Goal: Communication & Community: Answer question/provide support

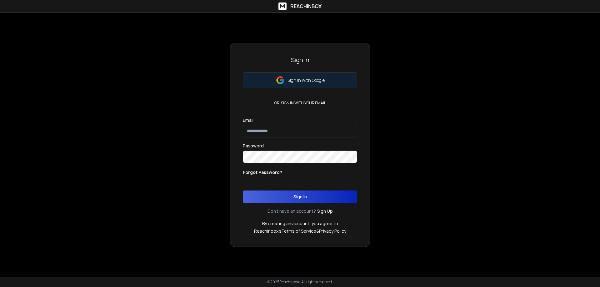
click at [291, 83] on button "Sign in with Google" at bounding box center [300, 81] width 114 height 16
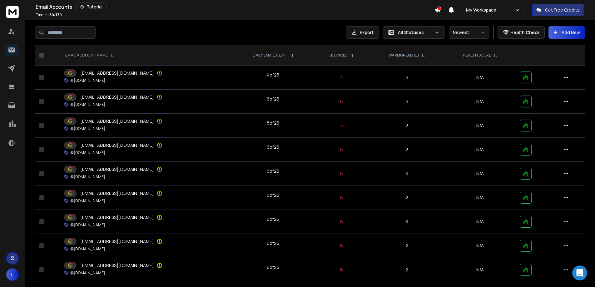
click at [428, 30] on p "All Statuses" at bounding box center [415, 32] width 34 height 6
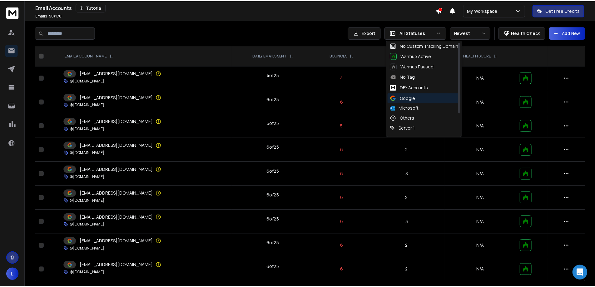
scroll to position [29, 0]
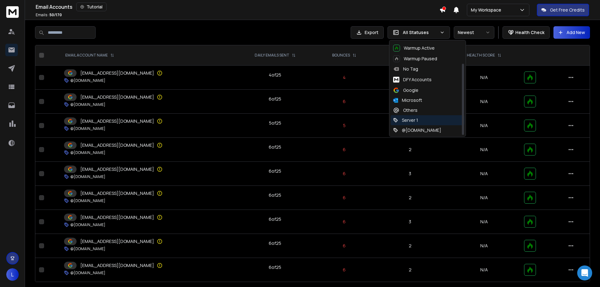
click at [417, 123] on div "Server 1" at bounding box center [428, 120] width 74 height 10
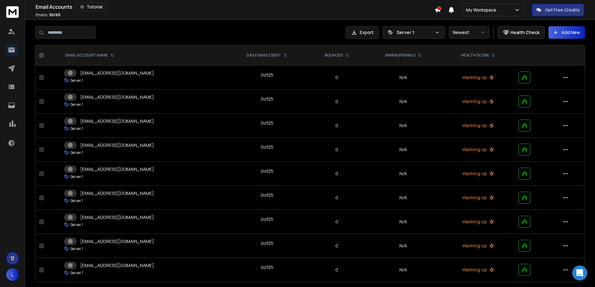
click at [239, 102] on td "0 of 25" at bounding box center [267, 98] width 84 height 16
drag, startPoint x: 258, startPoint y: 105, endPoint x: 279, endPoint y: 23, distance: 84.9
click at [278, 22] on div "Export Server 1 Newest Health Check Add New EMAIL ACCOUNT NAME DAILY EMAILS SEN…" at bounding box center [310, 154] width 570 height 268
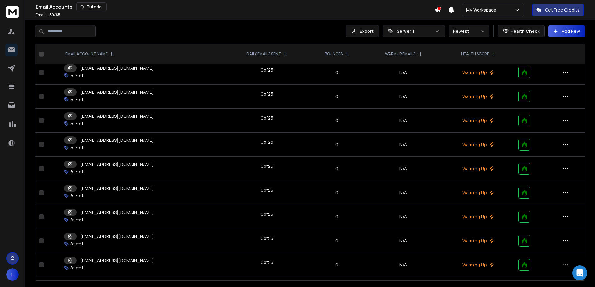
scroll to position [250, 0]
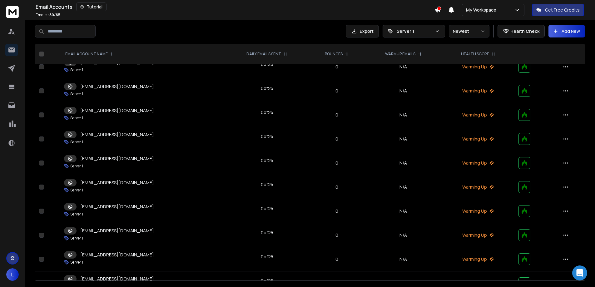
click at [181, 195] on td "[EMAIL_ADDRESS][DOMAIN_NAME] Server 1" at bounding box center [142, 187] width 165 height 24
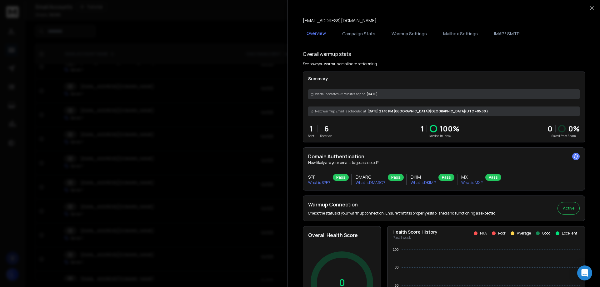
click at [206, 143] on div at bounding box center [300, 143] width 600 height 287
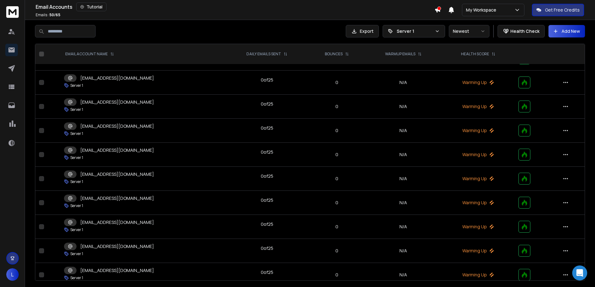
scroll to position [500, 0]
click at [198, 216] on td "folks@getaheadtogether.com Server 1" at bounding box center [142, 226] width 165 height 24
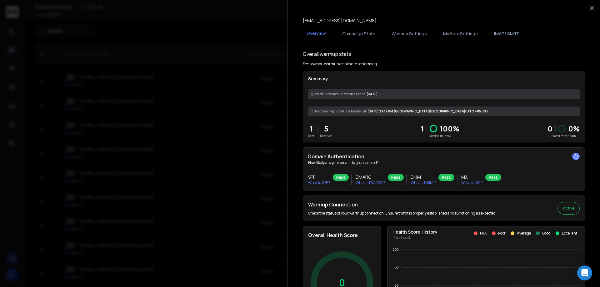
click at [210, 173] on div at bounding box center [300, 143] width 600 height 287
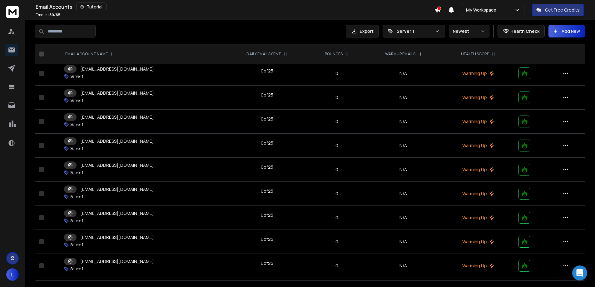
scroll to position [813, 0]
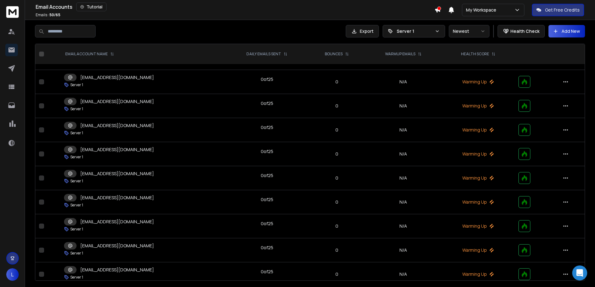
click at [205, 218] on div "[EMAIL_ADDRESS][DOMAIN_NAME]" at bounding box center [142, 222] width 157 height 8
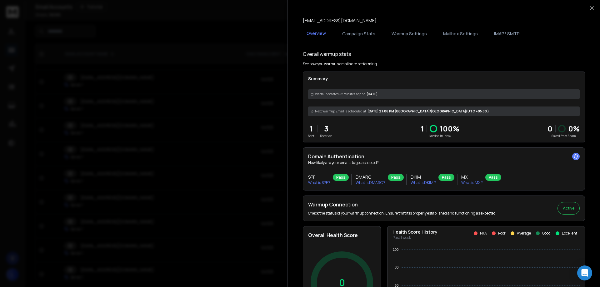
click at [205, 209] on div at bounding box center [300, 143] width 600 height 287
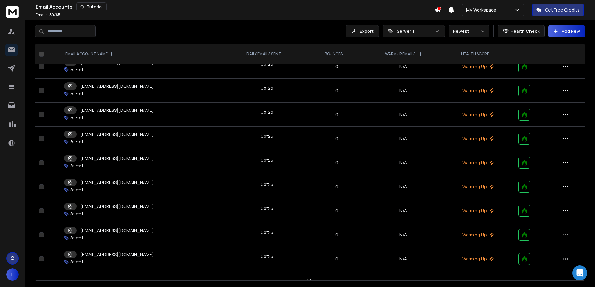
scroll to position [1002, 0]
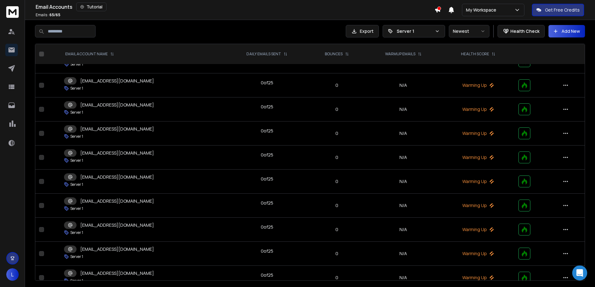
click at [208, 203] on div "[EMAIL_ADDRESS][DOMAIN_NAME]" at bounding box center [142, 202] width 157 height 8
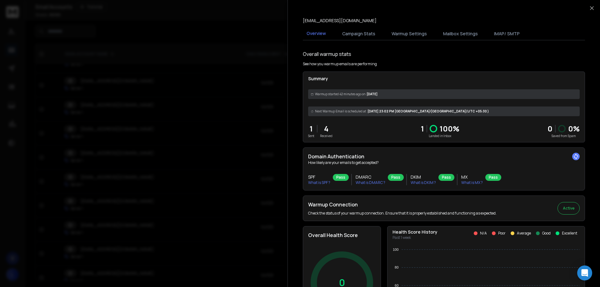
click at [208, 201] on div at bounding box center [300, 143] width 600 height 287
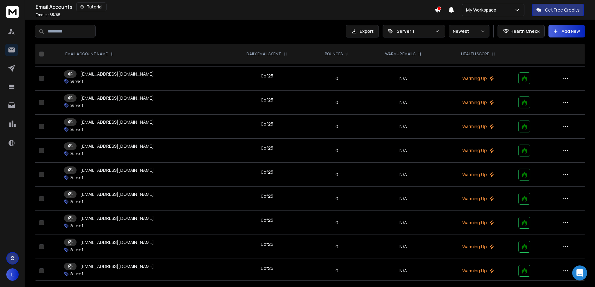
scroll to position [1353, 0]
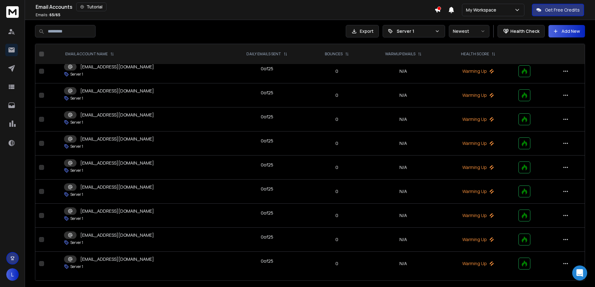
click at [194, 223] on td "folks@acceleratedgains.com Server 1" at bounding box center [142, 216] width 165 height 24
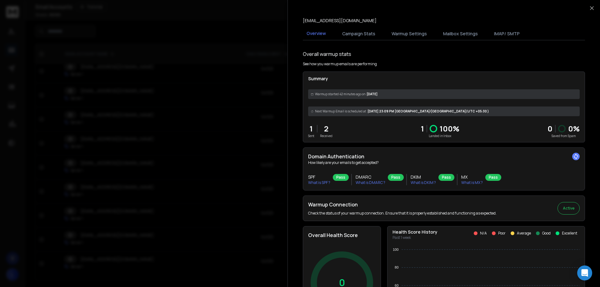
click at [190, 215] on div at bounding box center [300, 143] width 600 height 287
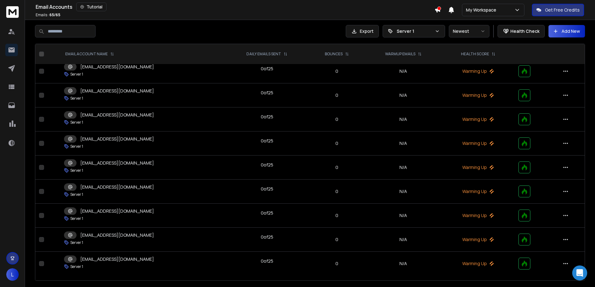
click at [250, 220] on tr "folks@acceleratedgains.com Server 1 0 of 25 0 N/A Warming Up" at bounding box center [310, 216] width 550 height 24
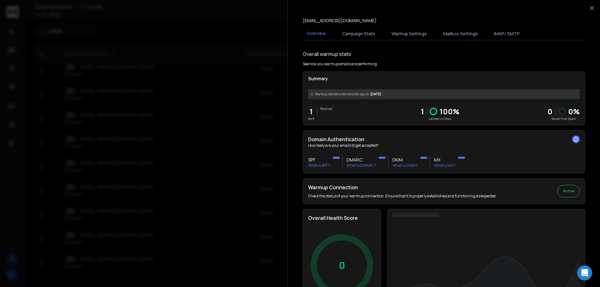
click at [249, 212] on div at bounding box center [300, 143] width 600 height 287
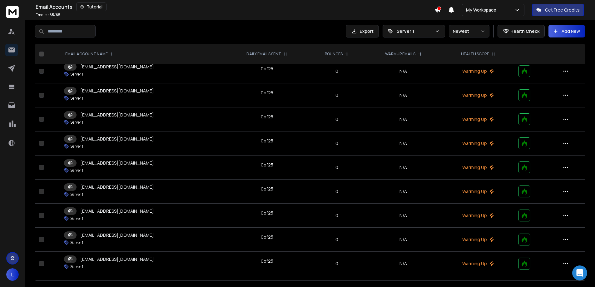
click at [229, 103] on tr "folks@beforegrowth.com Server 1 0 of 25 0 N/A Warming Up" at bounding box center [310, 95] width 550 height 24
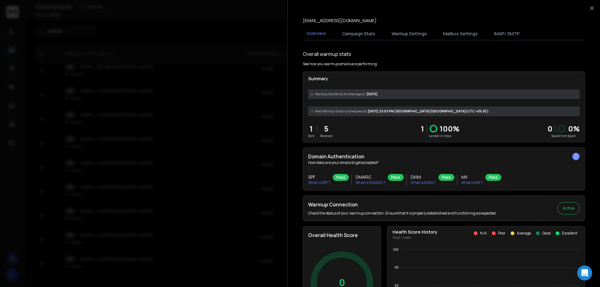
click at [229, 103] on div at bounding box center [300, 143] width 600 height 287
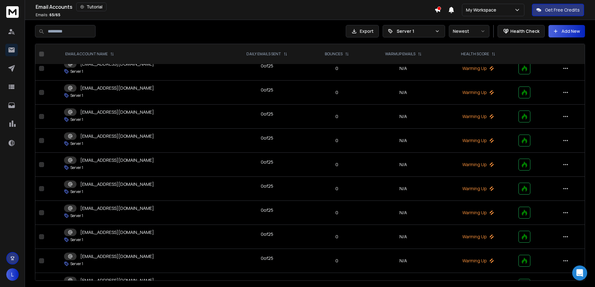
scroll to position [1040, 0]
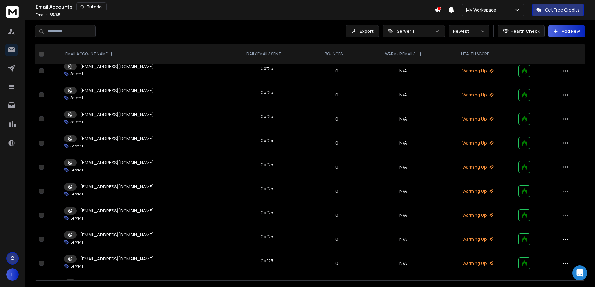
click at [230, 106] on tr "allofus@sharedopportunity.com Server 1 0 of 25 0 N/A Warming Up" at bounding box center [310, 95] width 550 height 24
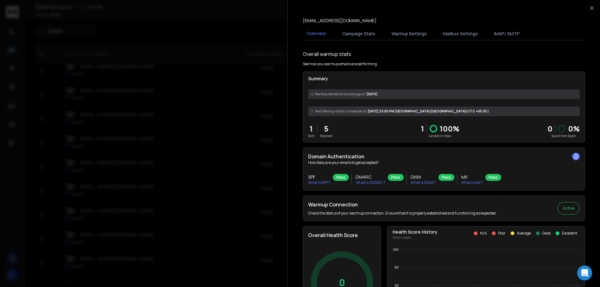
click at [230, 106] on div at bounding box center [300, 143] width 600 height 287
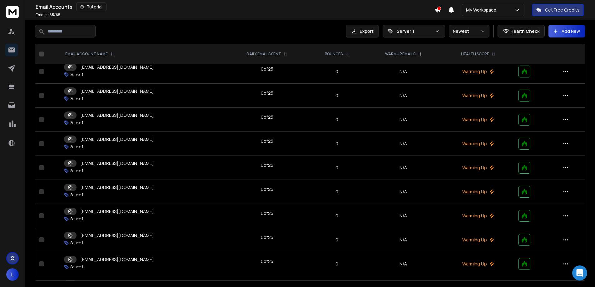
scroll to position [790, 0]
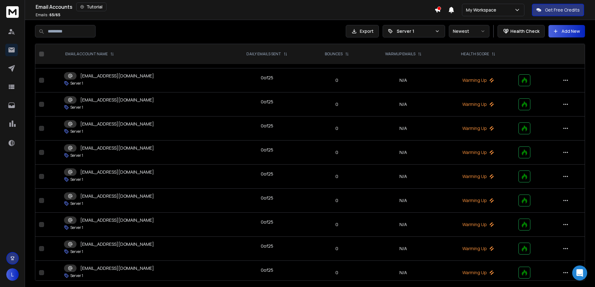
click at [230, 106] on td "0 of 25" at bounding box center [267, 101] width 84 height 16
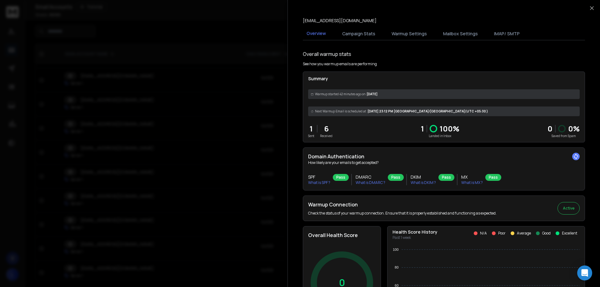
click at [260, 134] on div at bounding box center [300, 143] width 600 height 287
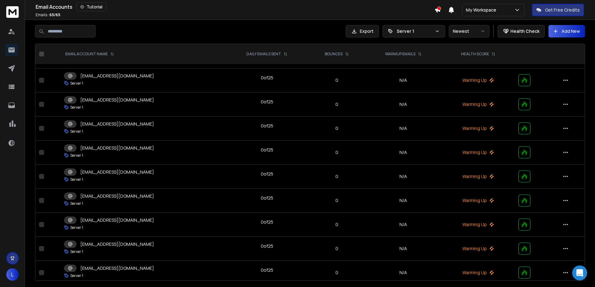
scroll to position [571, 0]
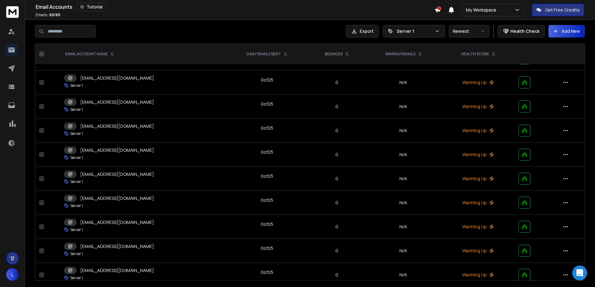
click at [264, 128] on div "0 of 25" at bounding box center [267, 128] width 13 height 6
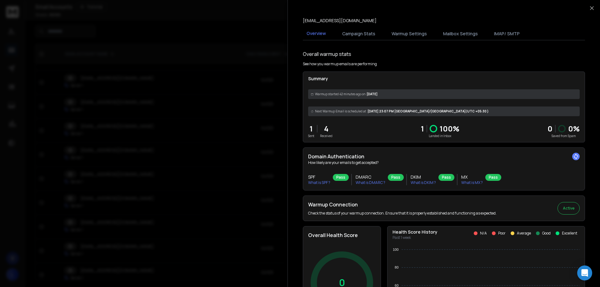
click at [264, 128] on div at bounding box center [300, 143] width 600 height 287
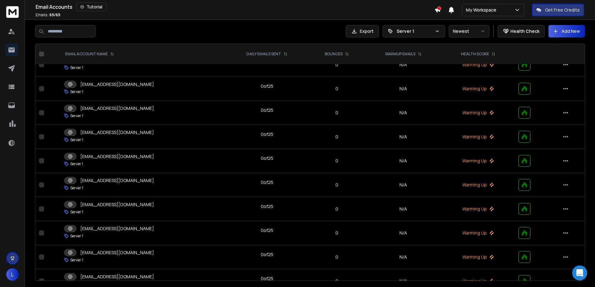
scroll to position [353, 0]
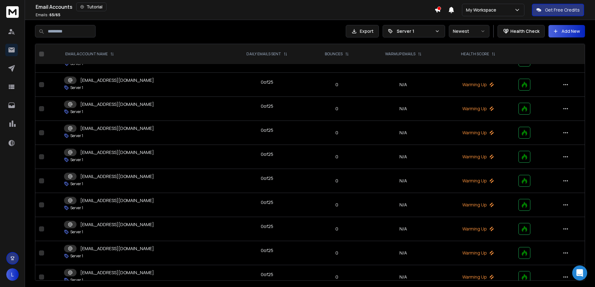
click at [268, 128] on div "0 of 25" at bounding box center [267, 130] width 13 height 6
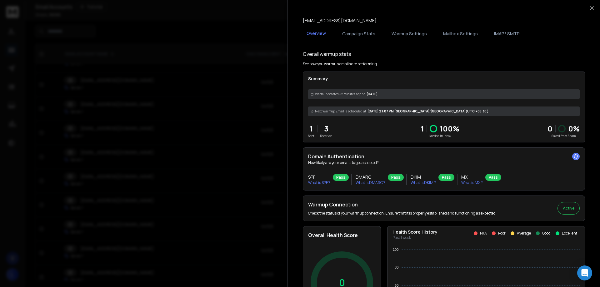
click at [264, 124] on div at bounding box center [300, 143] width 600 height 287
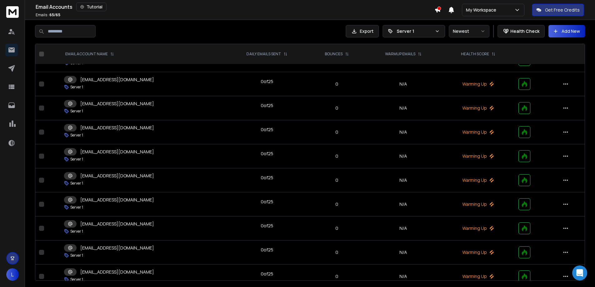
scroll to position [134, 0]
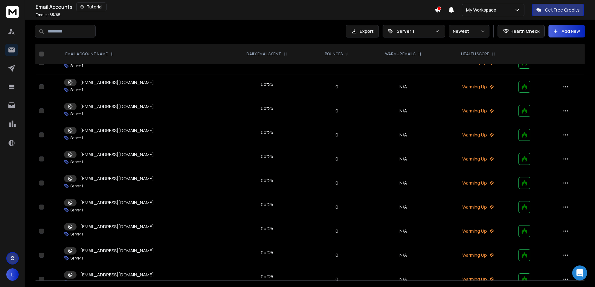
click at [268, 125] on td "0 of 25" at bounding box center [267, 131] width 84 height 16
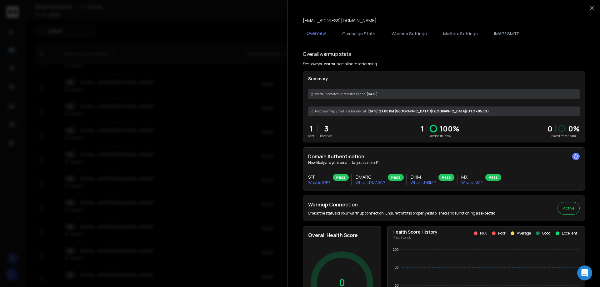
click at [268, 125] on div at bounding box center [300, 143] width 600 height 287
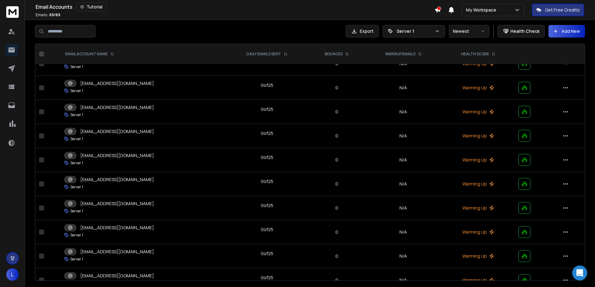
scroll to position [0, 0]
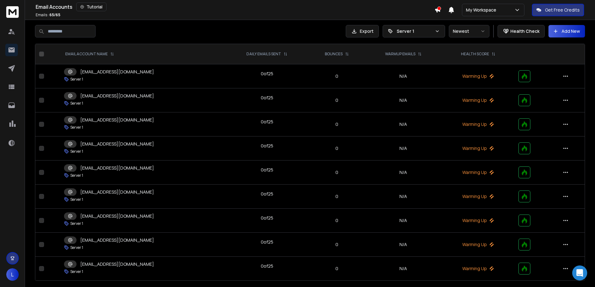
click at [268, 125] on td "0 of 25" at bounding box center [267, 121] width 84 height 16
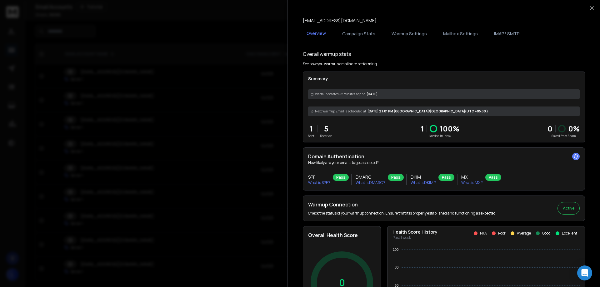
click at [260, 106] on div at bounding box center [300, 143] width 600 height 287
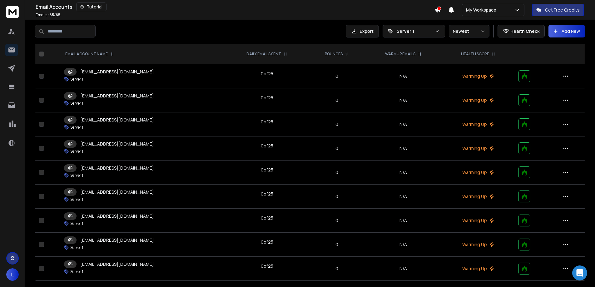
click at [248, 77] on td "0 of 25" at bounding box center [267, 72] width 84 height 16
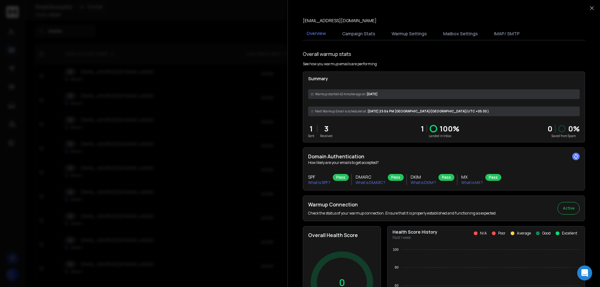
click at [238, 63] on div at bounding box center [300, 143] width 600 height 287
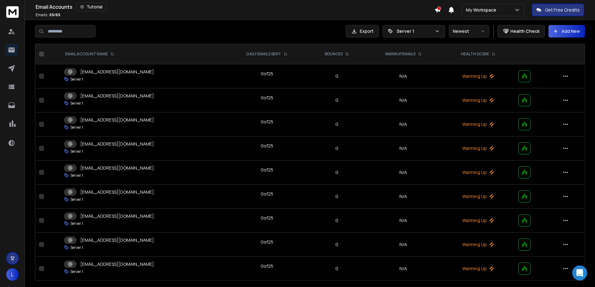
click at [238, 63] on th "DAILY EMAILS SENT" at bounding box center [267, 54] width 84 height 20
click at [238, 27] on div at bounding box center [188, 31] width 307 height 13
click at [160, 152] on div "Server 1" at bounding box center [142, 151] width 157 height 5
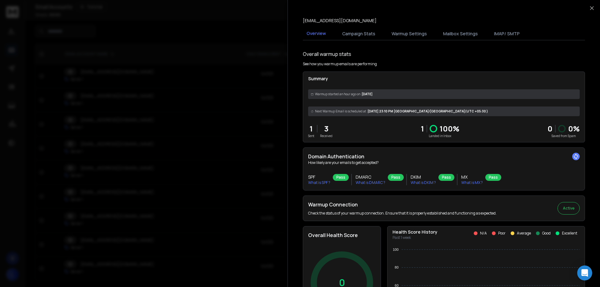
click at [160, 152] on div at bounding box center [300, 143] width 600 height 287
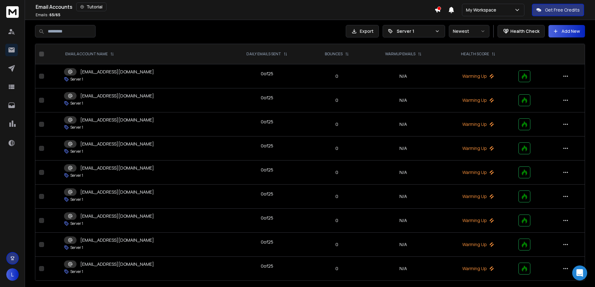
click at [136, 89] on td "friends@fasterscaling.com Server 1" at bounding box center [142, 100] width 165 height 24
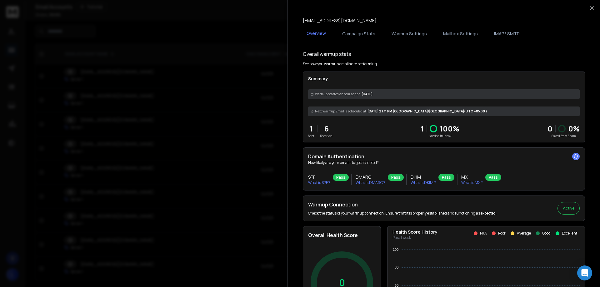
click at [150, 100] on div at bounding box center [300, 143] width 600 height 287
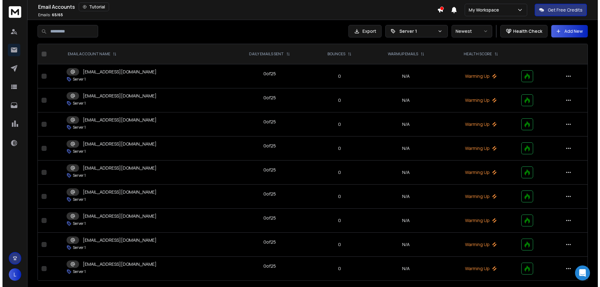
scroll to position [250, 0]
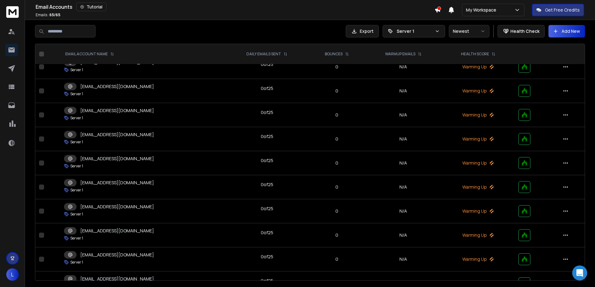
click at [98, 258] on p "[EMAIL_ADDRESS][DOMAIN_NAME]" at bounding box center [117, 255] width 74 height 6
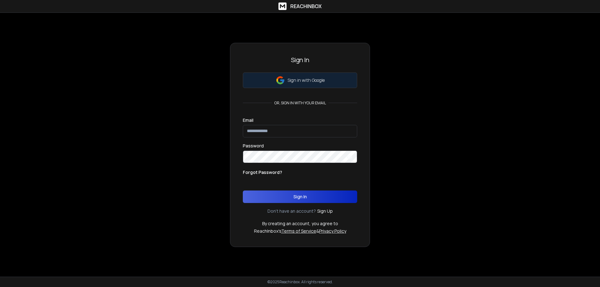
click at [300, 86] on button "Sign in with Google" at bounding box center [300, 81] width 114 height 16
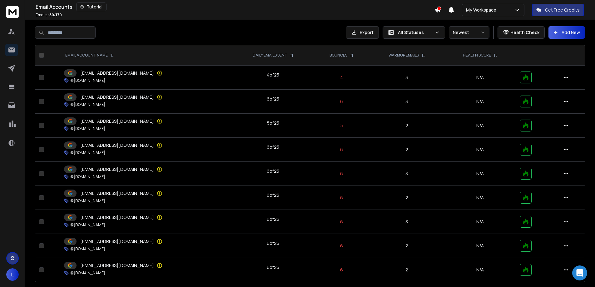
click at [404, 28] on div "All Statuses" at bounding box center [414, 32] width 63 height 13
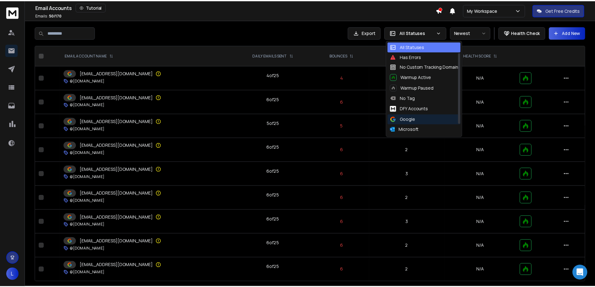
scroll to position [29, 0]
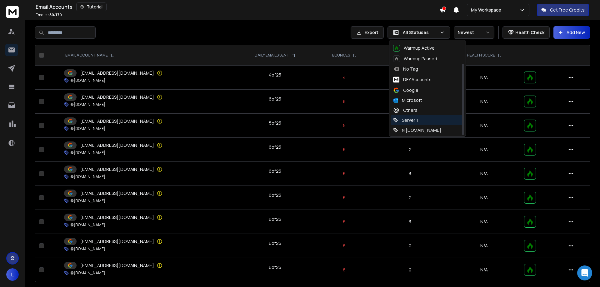
click at [411, 119] on div "Server 1" at bounding box center [405, 120] width 25 height 6
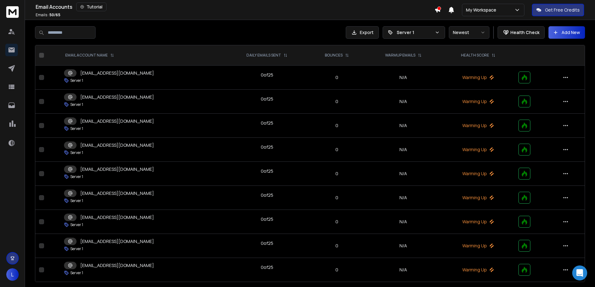
click at [186, 171] on div "[EMAIL_ADDRESS][DOMAIN_NAME]" at bounding box center [142, 170] width 157 height 8
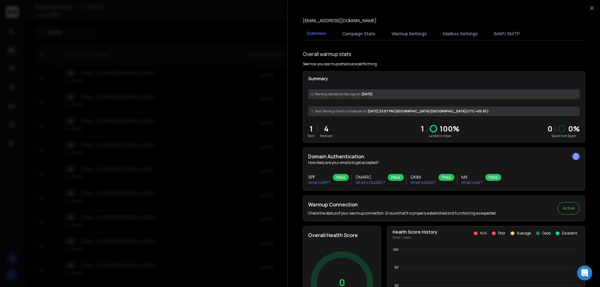
click at [186, 171] on div at bounding box center [300, 143] width 600 height 287
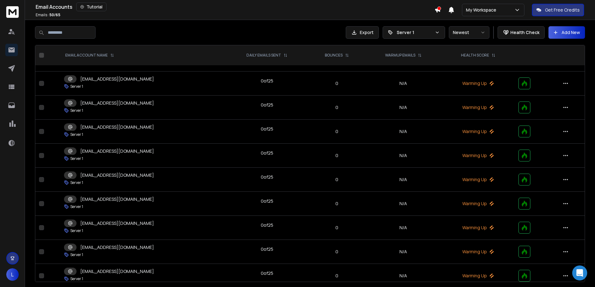
scroll to position [250, 0]
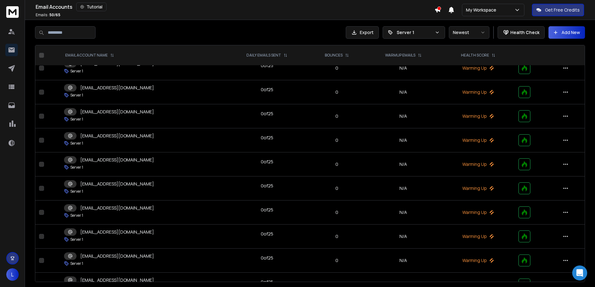
click at [174, 195] on td "[EMAIL_ADDRESS][DOMAIN_NAME] Server 1" at bounding box center [142, 189] width 165 height 24
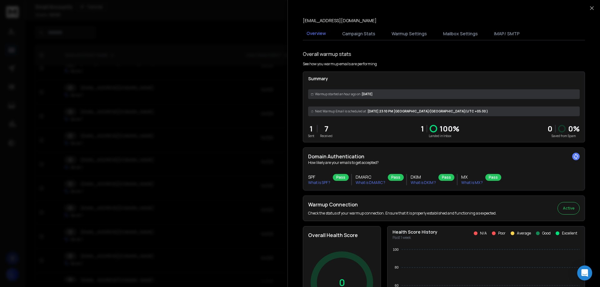
click at [174, 195] on div at bounding box center [300, 143] width 600 height 287
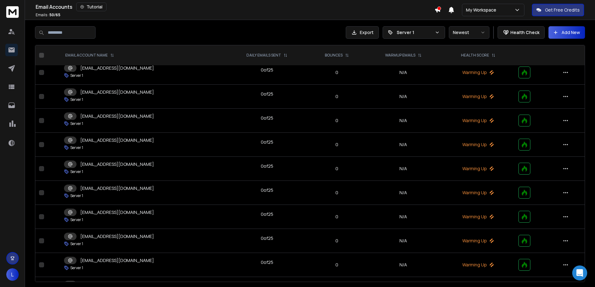
scroll to position [500, 0]
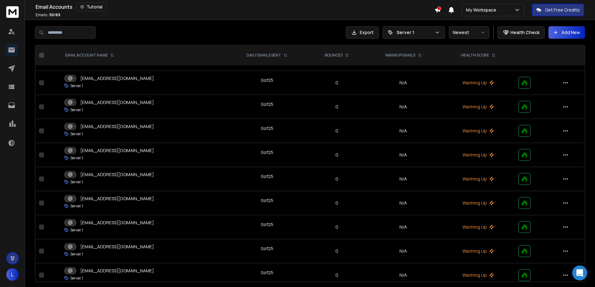
click at [174, 195] on div "[EMAIL_ADDRESS][DOMAIN_NAME]" at bounding box center [142, 199] width 157 height 8
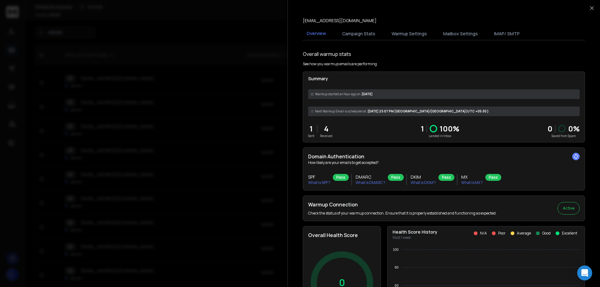
click at [174, 195] on div at bounding box center [300, 143] width 600 height 287
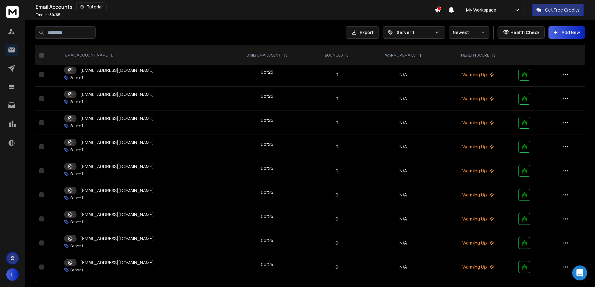
scroll to position [688, 0]
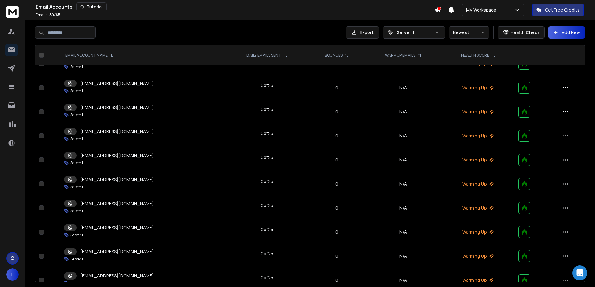
click at [172, 196] on td "[EMAIL_ADDRESS][DOMAIN_NAME] Server 1" at bounding box center [142, 208] width 165 height 24
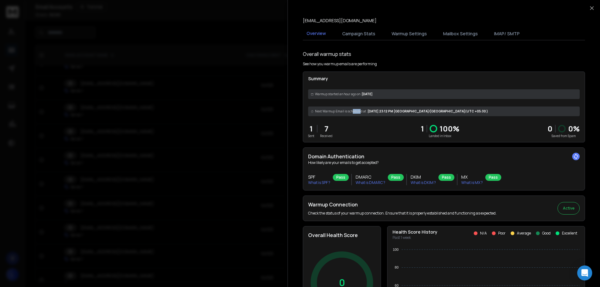
drag, startPoint x: 352, startPoint y: 111, endPoint x: 362, endPoint y: 111, distance: 9.7
click at [361, 111] on span "Next Warmup Email is scheduled at" at bounding box center [340, 111] width 51 height 5
drag, startPoint x: 374, startPoint y: 111, endPoint x: 380, endPoint y: 111, distance: 6.3
click at [379, 111] on div "Next Warmup Email is scheduled at [DATE] 23:12 PM [GEOGRAPHIC_DATA]/[GEOGRAPHIC…" at bounding box center [444, 112] width 272 height 10
click at [380, 111] on div "Next Warmup Email is scheduled at [DATE] 23:12 PM [GEOGRAPHIC_DATA]/[GEOGRAPHIC…" at bounding box center [444, 112] width 272 height 10
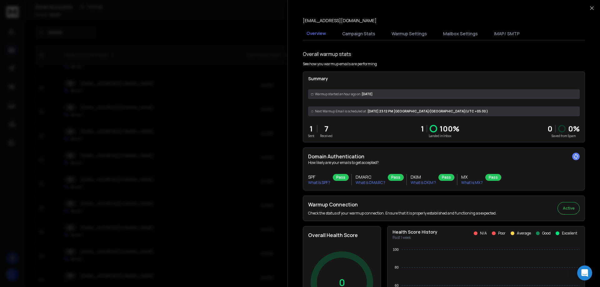
click at [398, 112] on div "Next Warmup Email is scheduled at [DATE] 23:12 PM [GEOGRAPHIC_DATA]/[GEOGRAPHIC…" at bounding box center [444, 112] width 272 height 10
click at [384, 113] on div "Next Warmup Email is scheduled at [DATE] 23:12 PM [GEOGRAPHIC_DATA]/[GEOGRAPHIC…" at bounding box center [444, 112] width 272 height 10
click at [399, 112] on div "Next Warmup Email is scheduled at [DATE] 23:12 PM [GEOGRAPHIC_DATA]/[GEOGRAPHIC…" at bounding box center [444, 112] width 272 height 10
click at [423, 113] on div "Next Warmup Email is scheduled at [DATE] 23:12 PM [GEOGRAPHIC_DATA]/[GEOGRAPHIC…" at bounding box center [444, 112] width 272 height 10
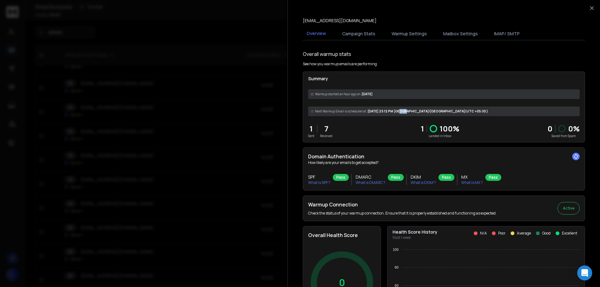
drag, startPoint x: 405, startPoint y: 112, endPoint x: 395, endPoint y: 112, distance: 10.0
click at [395, 112] on div "Next Warmup Email is scheduled at [DATE] 23:12 PM [GEOGRAPHIC_DATA]/[GEOGRAPHIC…" at bounding box center [444, 112] width 272 height 10
drag, startPoint x: 384, startPoint y: 112, endPoint x: 363, endPoint y: 112, distance: 21.3
click at [364, 112] on div "Next Warmup Email is scheduled at [DATE] 23:12 PM [GEOGRAPHIC_DATA]/[GEOGRAPHIC…" at bounding box center [444, 112] width 272 height 10
click at [354, 112] on span "Next Warmup Email is scheduled at" at bounding box center [340, 111] width 51 height 5
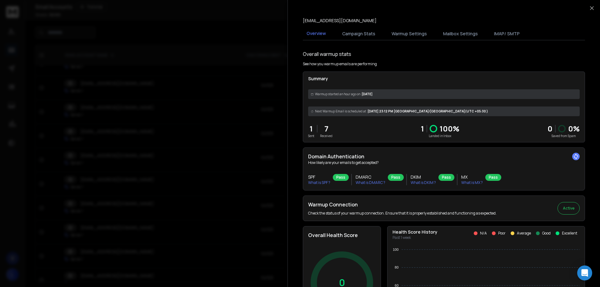
click at [209, 104] on div at bounding box center [300, 143] width 600 height 287
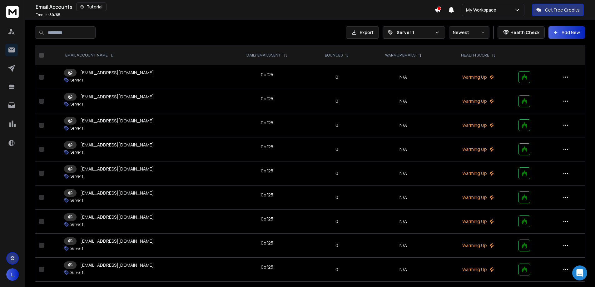
scroll to position [875, 0]
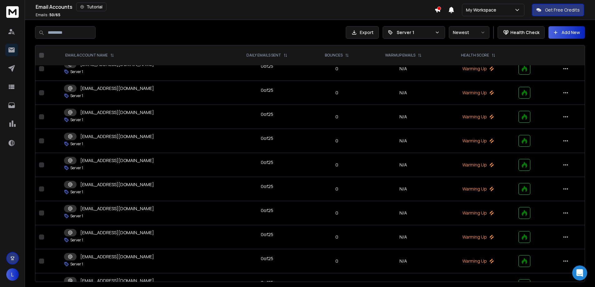
click at [127, 203] on td "[EMAIL_ADDRESS][DOMAIN_NAME] Server 1" at bounding box center [142, 213] width 165 height 24
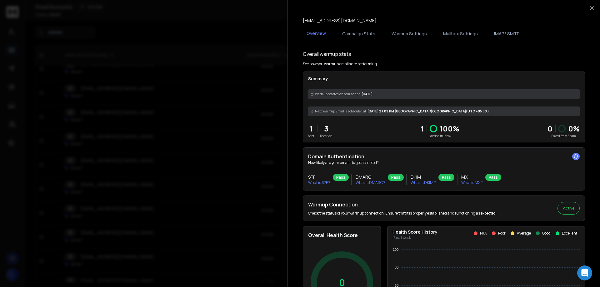
click at [178, 192] on div at bounding box center [300, 143] width 600 height 287
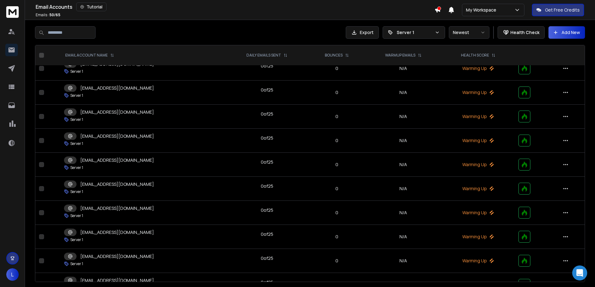
scroll to position [1002, 0]
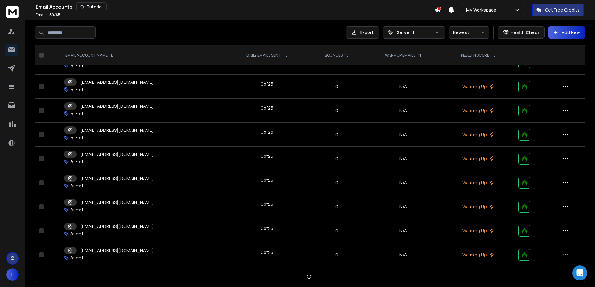
click at [144, 202] on div "[EMAIL_ADDRESS][DOMAIN_NAME]" at bounding box center [142, 203] width 157 height 8
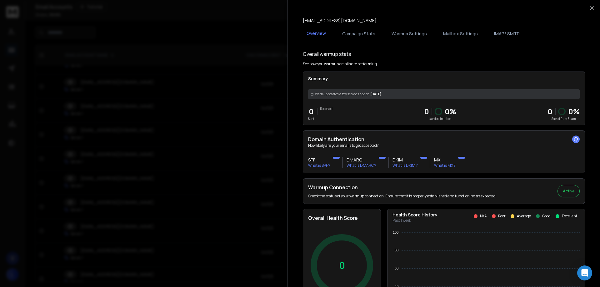
click at [163, 108] on div at bounding box center [300, 143] width 600 height 287
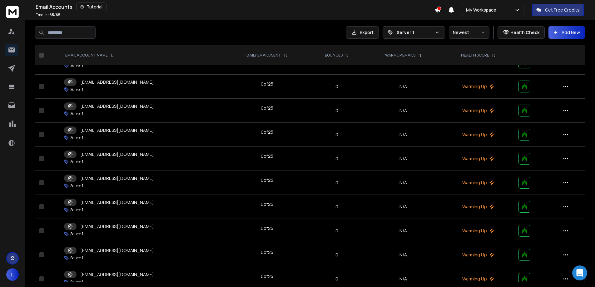
scroll to position [1189, 0]
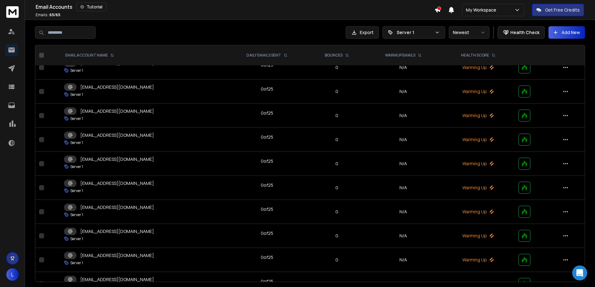
click at [188, 169] on div "Server 1" at bounding box center [142, 166] width 157 height 5
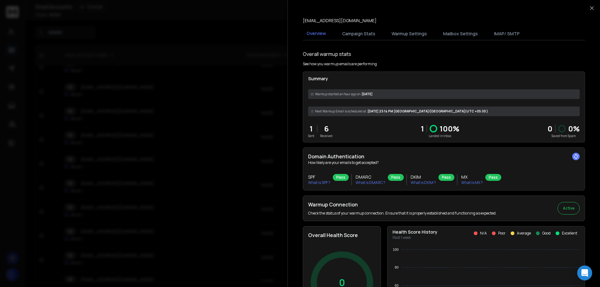
click at [230, 150] on div at bounding box center [300, 143] width 600 height 287
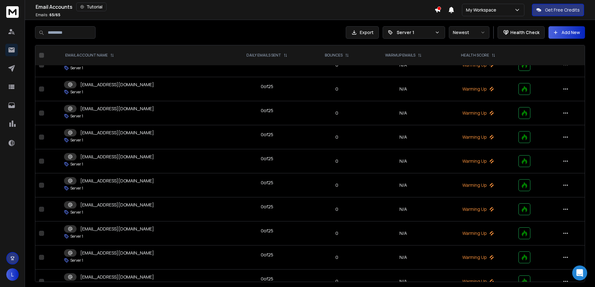
scroll to position [1353, 0]
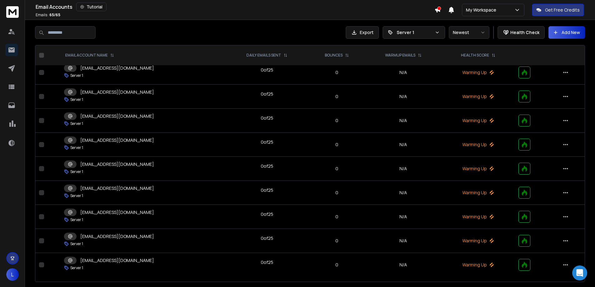
click at [134, 169] on div "Server 1" at bounding box center [142, 171] width 157 height 5
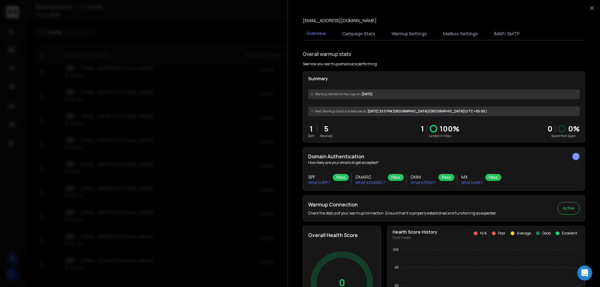
click at [261, 80] on div at bounding box center [300, 143] width 600 height 287
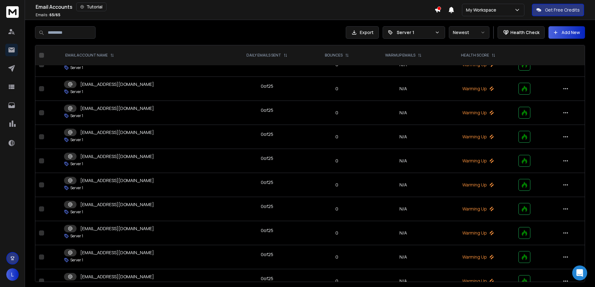
scroll to position [1071, 0]
click at [13, 68] on icon at bounding box center [11, 68] width 7 height 7
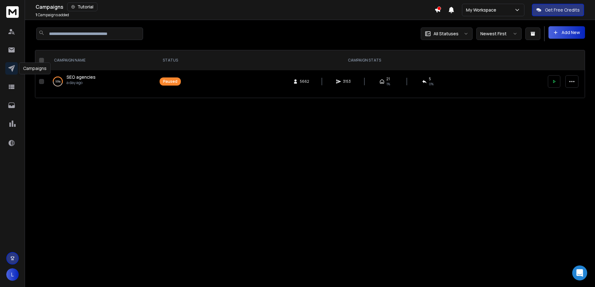
click at [122, 84] on div "55 % SEO agencies a day ago" at bounding box center [101, 81] width 97 height 15
click at [230, 87] on td "5662 3153 21 1 % 5 0 %" at bounding box center [365, 81] width 360 height 23
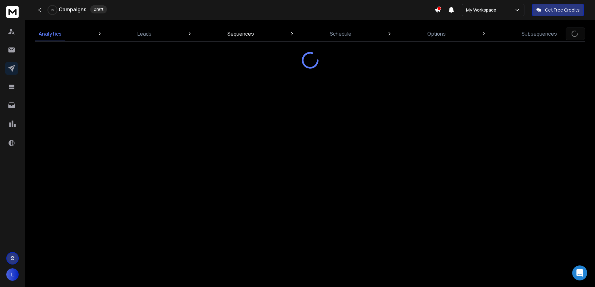
click at [243, 34] on p "Sequences" at bounding box center [241, 34] width 27 height 8
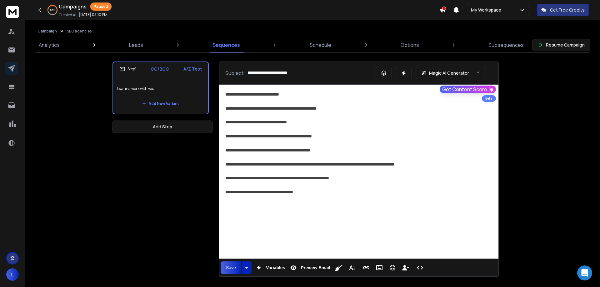
click at [248, 106] on div "**********" at bounding box center [358, 115] width 267 height 21
click at [256, 132] on div at bounding box center [358, 129] width 267 height 7
click at [264, 146] on div at bounding box center [358, 143] width 267 height 7
click at [285, 159] on div at bounding box center [358, 157] width 267 height 7
click at [314, 151] on div "**********" at bounding box center [358, 150] width 267 height 7
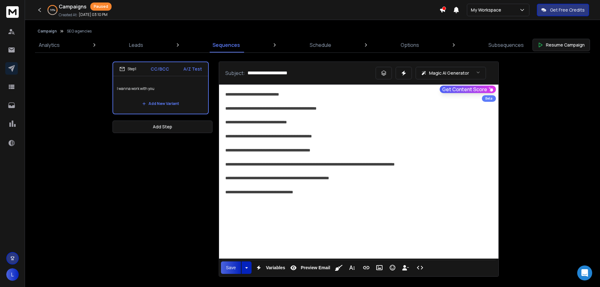
click at [343, 150] on div "**********" at bounding box center [358, 150] width 267 height 7
click at [340, 179] on div "**********" at bounding box center [358, 178] width 267 height 7
click at [380, 172] on div at bounding box center [358, 171] width 267 height 7
click at [337, 153] on div "**********" at bounding box center [358, 150] width 267 height 7
click at [320, 151] on div "**********" at bounding box center [358, 150] width 267 height 7
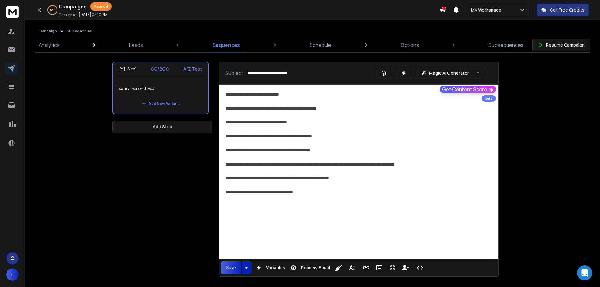
click at [326, 150] on div "**********" at bounding box center [358, 150] width 267 height 7
click at [345, 162] on div "**********" at bounding box center [358, 164] width 267 height 7
click at [298, 160] on div at bounding box center [358, 157] width 267 height 7
click at [248, 166] on div "**********" at bounding box center [358, 164] width 267 height 7
click at [374, 167] on div "**********" at bounding box center [358, 164] width 267 height 7
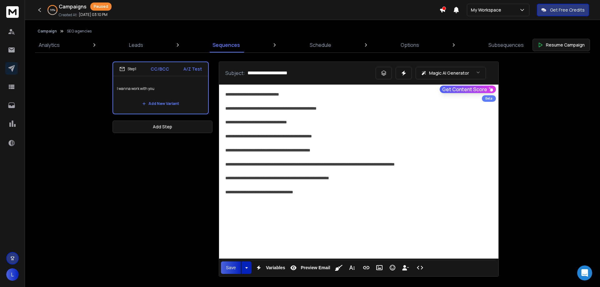
drag, startPoint x: 323, startPoint y: 187, endPoint x: 291, endPoint y: 174, distance: 34.5
click at [323, 187] on div at bounding box center [358, 185] width 267 height 7
click at [271, 165] on div "**********" at bounding box center [358, 164] width 267 height 7
click at [337, 158] on div at bounding box center [358, 157] width 267 height 7
click at [381, 165] on div "**********" at bounding box center [358, 164] width 267 height 7
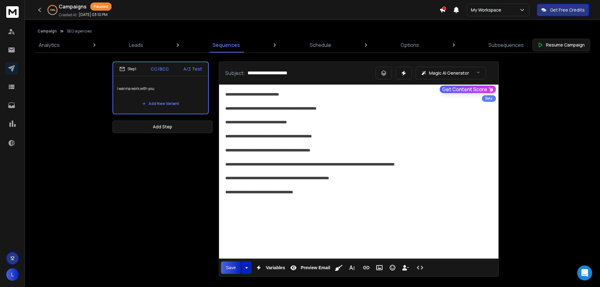
click at [428, 167] on div "**********" at bounding box center [358, 164] width 267 height 7
click at [442, 167] on div "**********" at bounding box center [358, 164] width 267 height 7
click at [334, 165] on div "**********" at bounding box center [358, 164] width 267 height 7
click at [397, 164] on div "**********" at bounding box center [358, 164] width 267 height 7
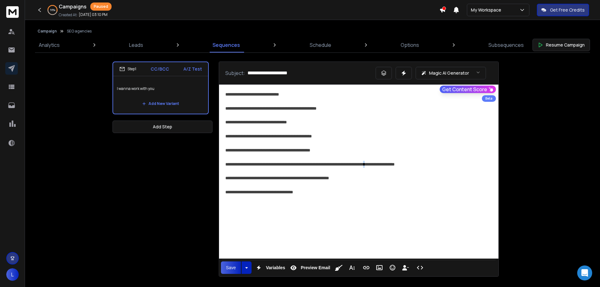
click at [397, 164] on div "**********" at bounding box center [358, 164] width 267 height 7
click at [433, 164] on div "**********" at bounding box center [358, 164] width 267 height 7
click at [336, 168] on div at bounding box center [358, 171] width 267 height 7
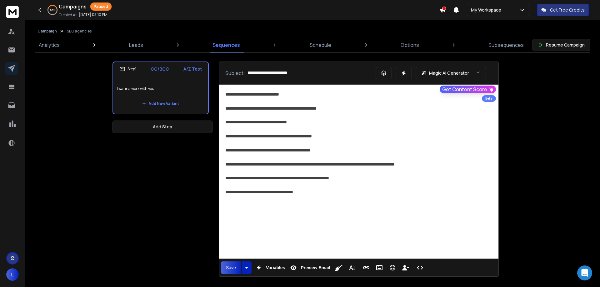
click at [292, 178] on div "**********" at bounding box center [358, 178] width 267 height 7
click at [281, 178] on div "**********" at bounding box center [358, 178] width 267 height 7
click at [317, 178] on div "**********" at bounding box center [358, 178] width 267 height 7
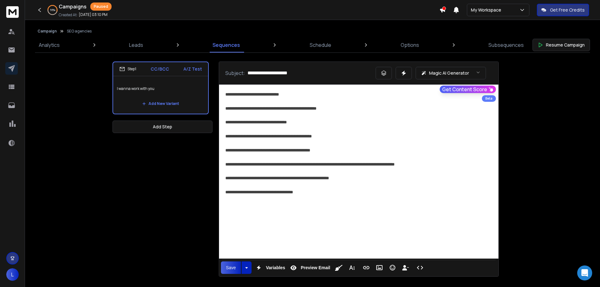
click at [353, 178] on div "**********" at bounding box center [358, 178] width 267 height 7
click at [309, 183] on div at bounding box center [358, 185] width 267 height 7
click at [293, 190] on div "**********" at bounding box center [358, 192] width 267 height 7
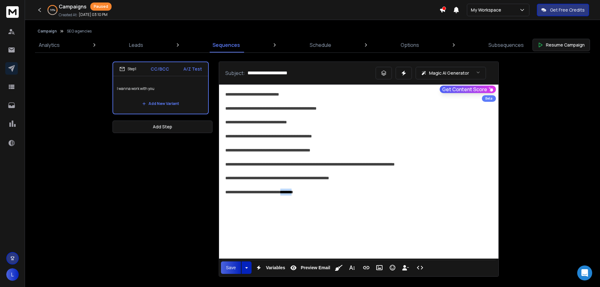
click at [293, 190] on div "**********" at bounding box center [358, 192] width 267 height 7
click at [324, 189] on div "**********" at bounding box center [358, 192] width 267 height 7
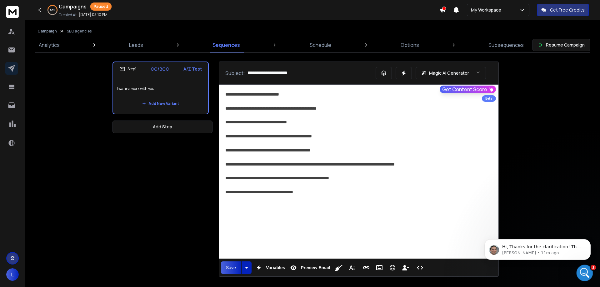
click at [585, 271] on icon "Open Intercom Messenger" at bounding box center [584, 272] width 10 height 10
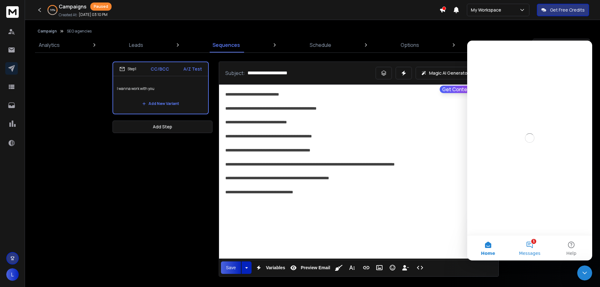
click at [524, 241] on button "1 Messages" at bounding box center [530, 248] width 42 height 25
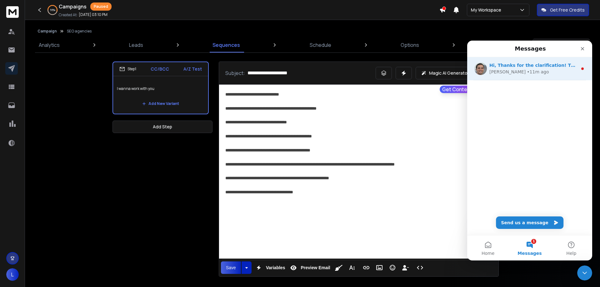
click at [527, 75] on div "• 11m ago" at bounding box center [538, 72] width 22 height 7
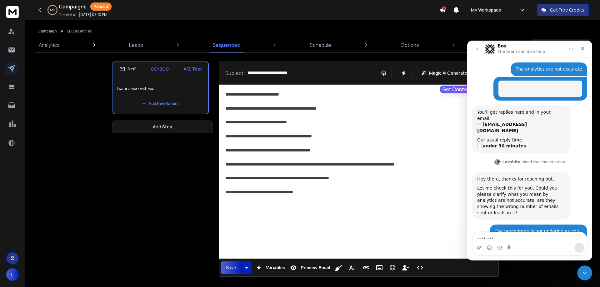
scroll to position [104, 0]
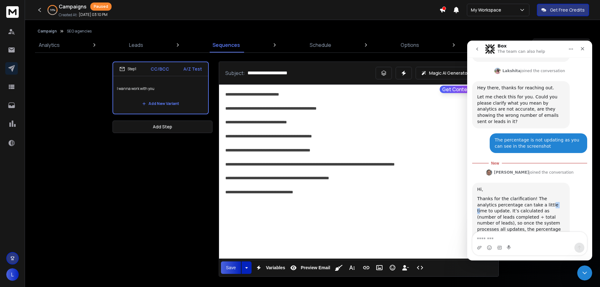
drag, startPoint x: 534, startPoint y: 185, endPoint x: 544, endPoint y: 185, distance: 9.7
click at [537, 196] on div "Thanks for the clarification! The analytics percentage can take a little time t…" at bounding box center [521, 217] width 88 height 43
click at [550, 196] on div "Thanks for the clarification! The analytics percentage can take a little time t…" at bounding box center [521, 217] width 88 height 43
drag, startPoint x: 542, startPoint y: 190, endPoint x: 535, endPoint y: 190, distance: 6.9
click at [537, 196] on div "Thanks for the clarification! The analytics percentage can take a little time t…" at bounding box center [521, 217] width 88 height 43
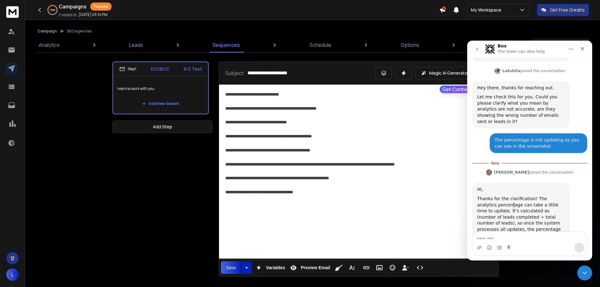
click at [489, 196] on div "Thanks for the clarification! The analytics percentage can take a little time t…" at bounding box center [521, 217] width 88 height 43
drag, startPoint x: 491, startPoint y: 195, endPoint x: 502, endPoint y: 195, distance: 10.3
click at [499, 196] on div "Thanks for the clarification! The analytics percentage can take a little time t…" at bounding box center [521, 217] width 88 height 43
drag, startPoint x: 510, startPoint y: 195, endPoint x: 530, endPoint y: 196, distance: 19.7
click at [525, 196] on div "Thanks for the clarification! The analytics percentage can take a little time t…" at bounding box center [521, 217] width 88 height 43
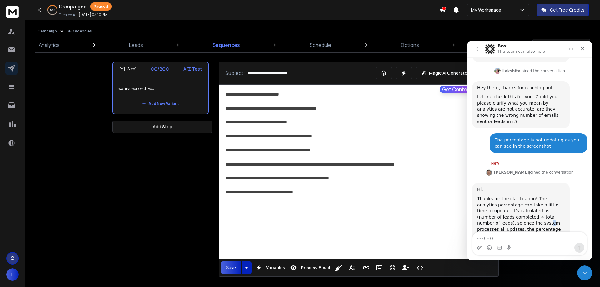
click at [559, 197] on div "Thanks for the clarification! The analytics percentage can take a little time t…" at bounding box center [521, 217] width 88 height 43
drag, startPoint x: 538, startPoint y: 199, endPoint x: 528, endPoint y: 199, distance: 10.3
click at [528, 199] on div "Thanks for the clarification! The analytics percentage can take a little time t…" at bounding box center [521, 217] width 88 height 43
drag, startPoint x: 516, startPoint y: 199, endPoint x: 504, endPoint y: 198, distance: 12.6
click at [509, 198] on div "Thanks for the clarification! The analytics percentage can take a little time t…" at bounding box center [521, 217] width 88 height 43
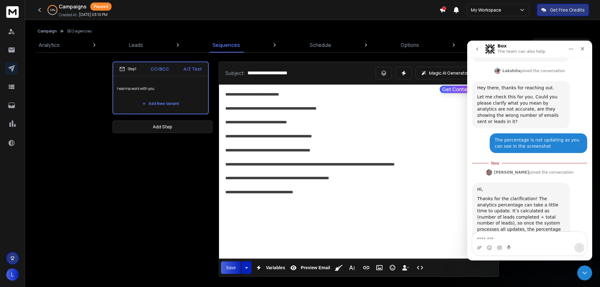
click at [502, 198] on div "Thanks for the clarification! The analytics percentage can take a little time t…" at bounding box center [521, 217] width 88 height 43
drag, startPoint x: 518, startPoint y: 198, endPoint x: 557, endPoint y: 201, distance: 39.2
click at [552, 200] on div "Thanks for the clarification! The analytics percentage can take a little time t…" at bounding box center [521, 217] width 88 height 43
click at [564, 201] on div "Thanks for the clarification! The analytics percentage can take a little time t…" at bounding box center [521, 217] width 88 height 43
drag, startPoint x: 517, startPoint y: 201, endPoint x: 491, endPoint y: 195, distance: 26.9
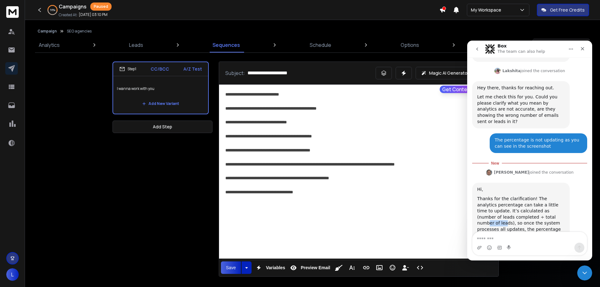
click at [498, 197] on div "Thanks for the clarification! The analytics percentage can take a little time t…" at bounding box center [521, 217] width 88 height 43
click at [490, 196] on div "Thanks for the clarification! The analytics percentage can take a little time t…" at bounding box center [521, 217] width 88 height 43
click at [588, 273] on div "Close Intercom Messenger" at bounding box center [583, 272] width 15 height 15
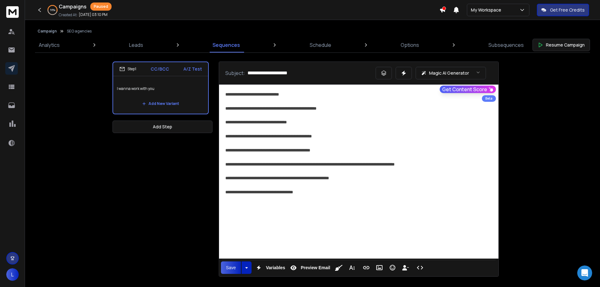
scroll to position [94, 0]
click at [8, 61] on div at bounding box center [12, 88] width 14 height 126
click at [9, 68] on icon at bounding box center [12, 69] width 8 height 8
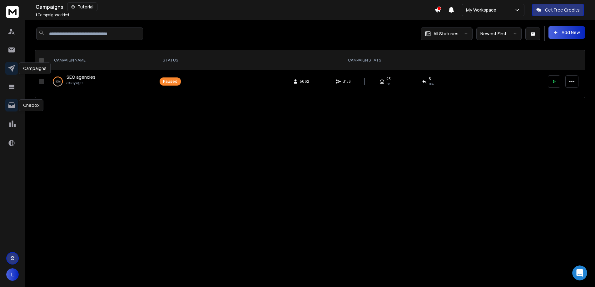
click at [14, 108] on icon at bounding box center [12, 106] width 8 height 8
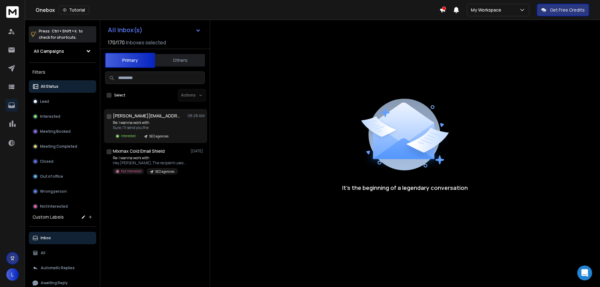
click at [124, 121] on p "Re: I wanna work with" at bounding box center [142, 122] width 59 height 5
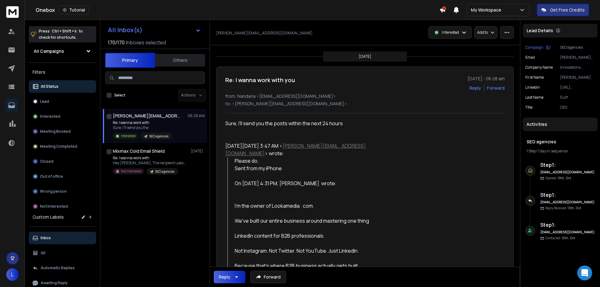
click at [325, 124] on div "Sure, I'll send you the posts within the next 24 hours" at bounding box center [316, 124] width 183 height 8
click at [258, 123] on div "Sure, I'll send you the posts within the next 24 hours" at bounding box center [316, 124] width 183 height 8
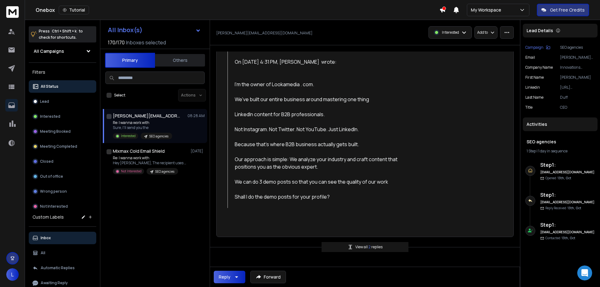
click at [353, 244] on div "View all 2 replies" at bounding box center [365, 247] width 87 height 10
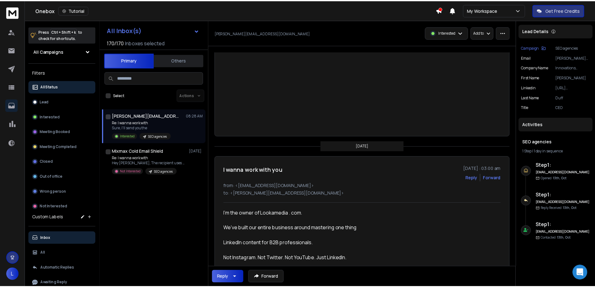
scroll to position [840, 0]
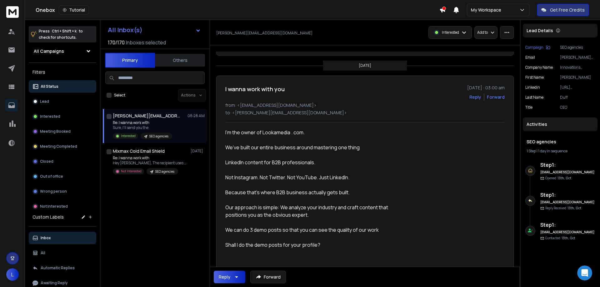
click at [252, 153] on div "We've built our entire business around mastering one thing LinkedIn content for…" at bounding box center [316, 155] width 183 height 23
click at [284, 143] on div at bounding box center [316, 140] width 183 height 8
click at [356, 154] on div "We've built our entire business around mastering one thing LinkedIn content for…" at bounding box center [316, 155] width 183 height 23
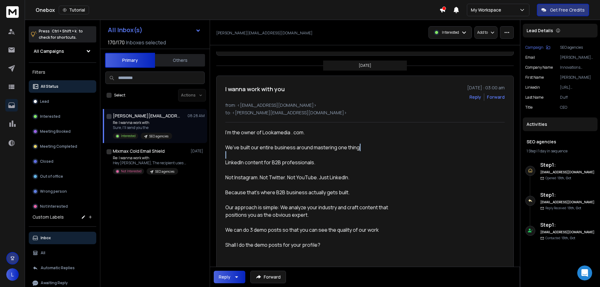
click at [356, 154] on div "We've built our entire business around mastering one thing LinkedIn content for…" at bounding box center [316, 155] width 183 height 23
click at [341, 163] on div "We've built our entire business around mastering one thing LinkedIn content for…" at bounding box center [316, 155] width 183 height 23
click at [329, 173] on div at bounding box center [316, 170] width 183 height 8
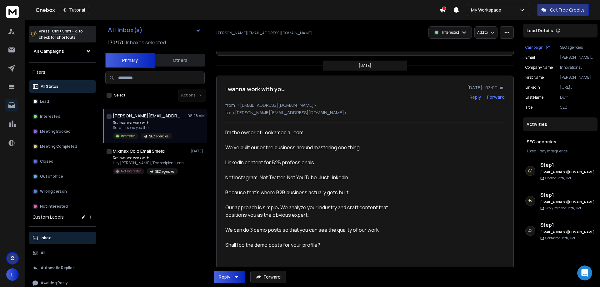
click at [303, 176] on div "Not Instagram. Not Twitter. Not YouTube. Just LinkedIn." at bounding box center [316, 178] width 183 height 8
click at [316, 181] on div "Not Instagram. Not Twitter. Not YouTube. Just LinkedIn." at bounding box center [316, 178] width 183 height 8
click at [302, 191] on div "Because that's where B2B business actually gets built." at bounding box center [316, 193] width 183 height 8
click at [302, 190] on div "Because that's where B2B business actually gets built." at bounding box center [316, 193] width 183 height 8
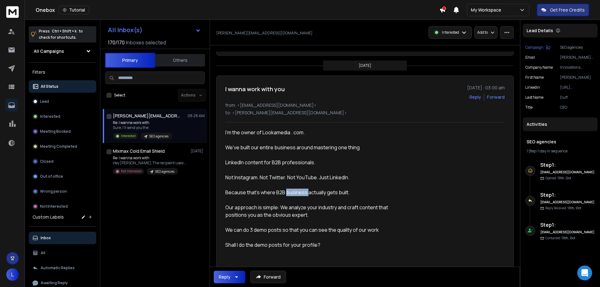
click at [307, 190] on div "Because that's where B2B business actually gets built." at bounding box center [316, 193] width 183 height 8
click at [387, 197] on div at bounding box center [316, 200] width 183 height 8
click at [336, 175] on div "Not Instagram. Not Twitter. Not YouTube. Just LinkedIn." at bounding box center [316, 178] width 183 height 8
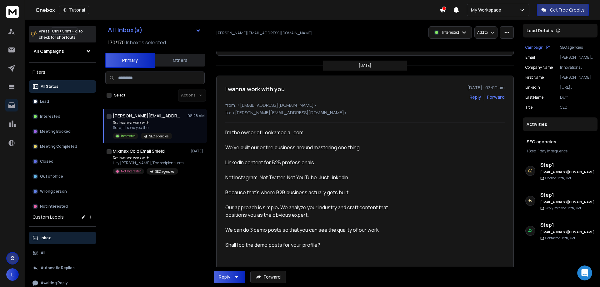
click at [317, 196] on div "Because that's where B2B business actually gets built." at bounding box center [316, 193] width 183 height 8
click at [268, 213] on div "Our approach is simple: We analyze your industry and craft content that positio…" at bounding box center [316, 211] width 183 height 15
click at [300, 202] on div at bounding box center [316, 200] width 183 height 8
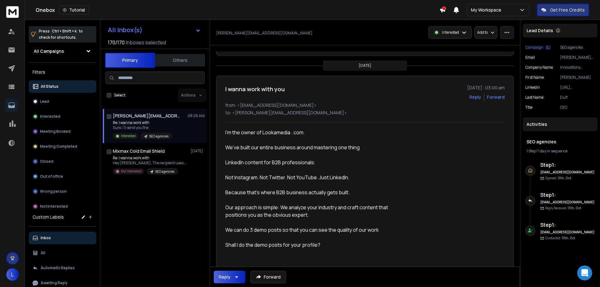
click at [307, 180] on div "Not Instagram. Not Twitter. Not YouTube. Just LinkedIn." at bounding box center [316, 178] width 183 height 8
click at [306, 200] on div at bounding box center [316, 200] width 183 height 8
click at [286, 228] on div "We can do 3 demo posts so that you can see the quality of our work" at bounding box center [316, 230] width 183 height 8
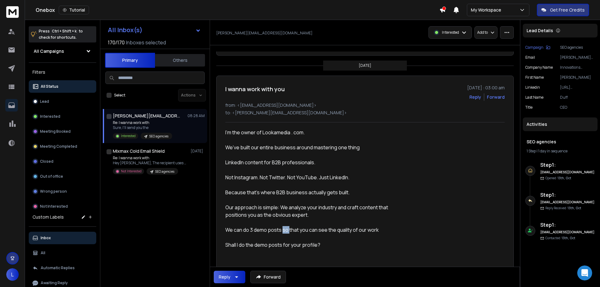
click at [286, 228] on div "We can do 3 demo posts so that you can see the quality of our work" at bounding box center [316, 230] width 183 height 8
click at [285, 216] on div "Our approach is simple: We analyze your industry and craft content that positio…" at bounding box center [316, 211] width 183 height 15
click at [297, 214] on div "Our approach is simple: We analyze your industry and craft content that positio…" at bounding box center [316, 211] width 183 height 15
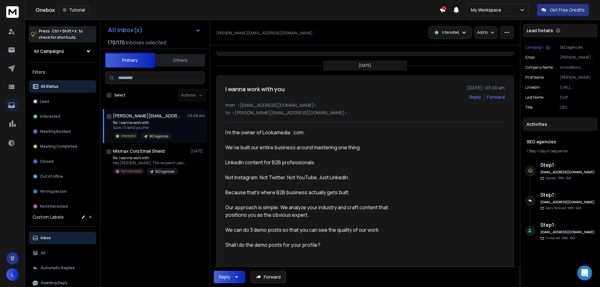
click at [279, 201] on div at bounding box center [316, 200] width 183 height 8
click at [279, 190] on div "Because that's where B2B business actually gets built." at bounding box center [316, 193] width 183 height 8
click at [323, 227] on div "We can do 3 demo posts so that you can see the quality of our work" at bounding box center [316, 230] width 183 height 8
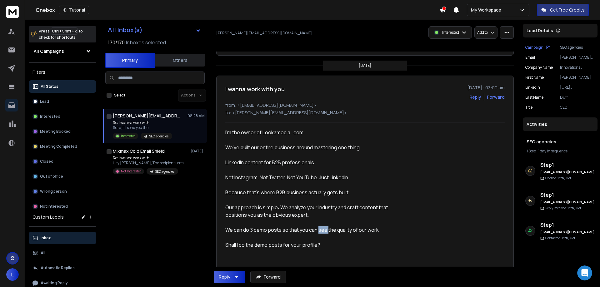
click at [323, 227] on div "We can do 3 demo posts so that you can see the quality of our work" at bounding box center [316, 230] width 183 height 8
click at [280, 201] on div at bounding box center [316, 200] width 183 height 8
click at [313, 165] on div "We've built our entire business around mastering one thing LinkedIn content for…" at bounding box center [316, 155] width 183 height 23
click at [15, 63] on link at bounding box center [11, 68] width 13 height 13
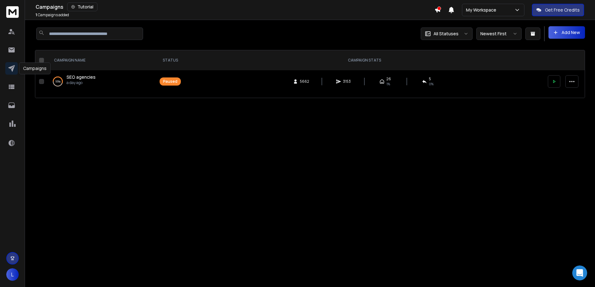
click at [211, 146] on div "Campaigns 1 Campaigns Added All Statuses Newest First Add New CAMPAIGN NAME STA…" at bounding box center [310, 169] width 550 height 287
